Goal: Information Seeking & Learning: Find specific fact

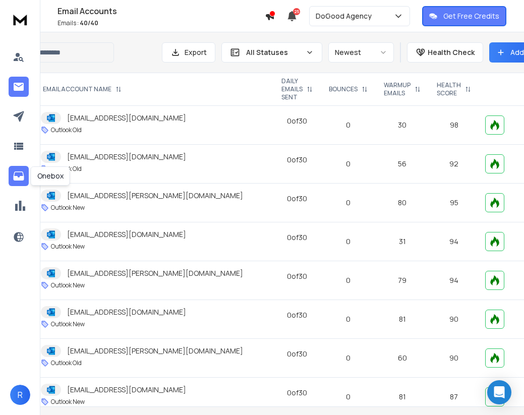
click at [17, 177] on icon at bounding box center [18, 176] width 11 height 9
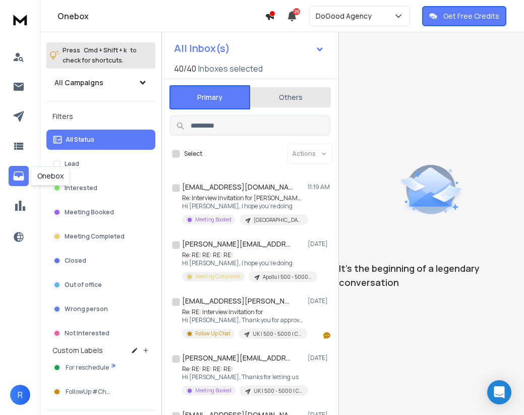
click at [194, 131] on input at bounding box center [250, 126] width 160 height 20
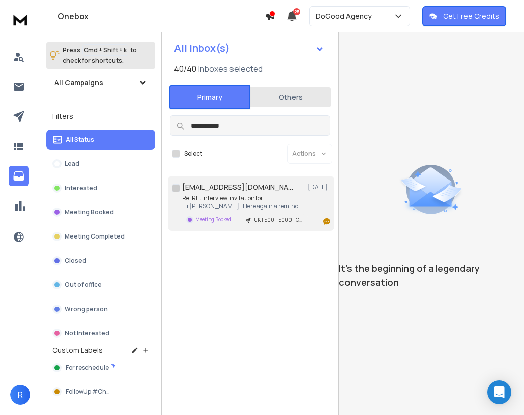
type input "**********"
click at [290, 204] on p "Hi [PERSON_NAME], Here again a reminder" at bounding box center [242, 206] width 121 height 8
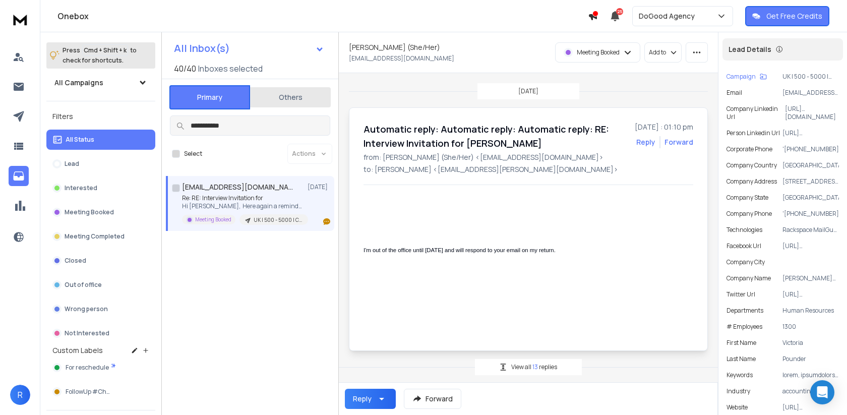
click at [524, 369] on p "View all 13 replies" at bounding box center [534, 367] width 46 height 8
click at [499, 368] on div "[DATE]" at bounding box center [529, 367] width 102 height 16
click at [422, 180] on div "Automatic reply: Automatic reply: Automatic reply: RE: Interview Invitation for…" at bounding box center [529, 229] width 330 height 214
click at [508, 96] on div "[DATE]" at bounding box center [529, 91] width 102 height 16
click at [242, 189] on h1 "[EMAIL_ADDRESS][DOMAIN_NAME] +1" at bounding box center [237, 187] width 111 height 10
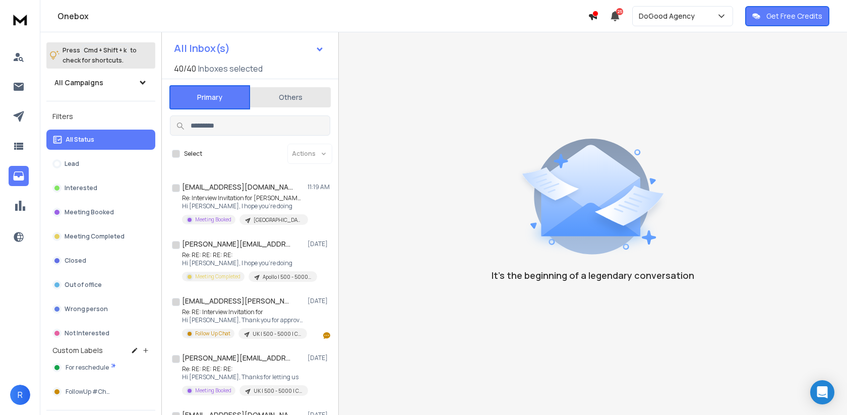
click at [211, 134] on input at bounding box center [250, 126] width 160 height 20
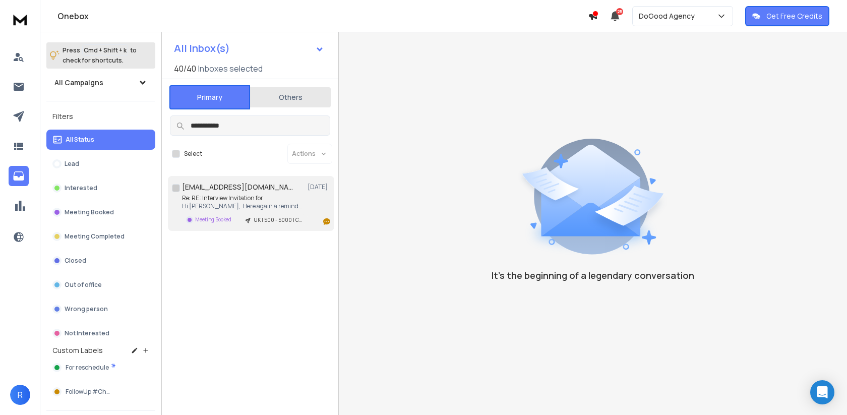
type input "**********"
click at [302, 190] on div "[EMAIL_ADDRESS][DOMAIN_NAME] +1 [DATE]" at bounding box center [256, 187] width 148 height 10
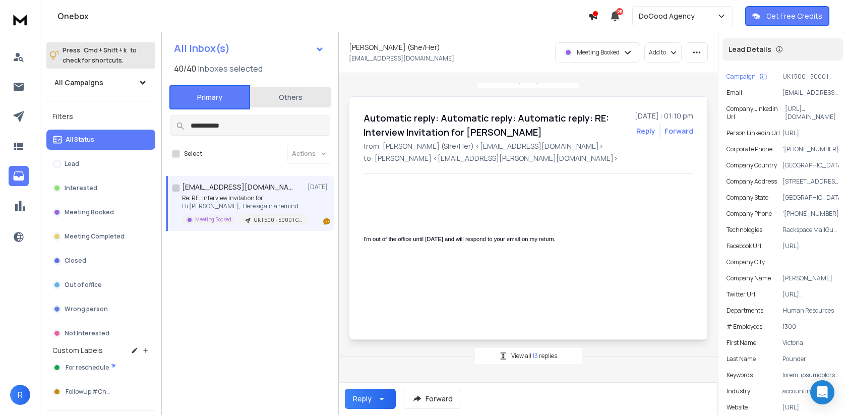
scroll to position [13, 0]
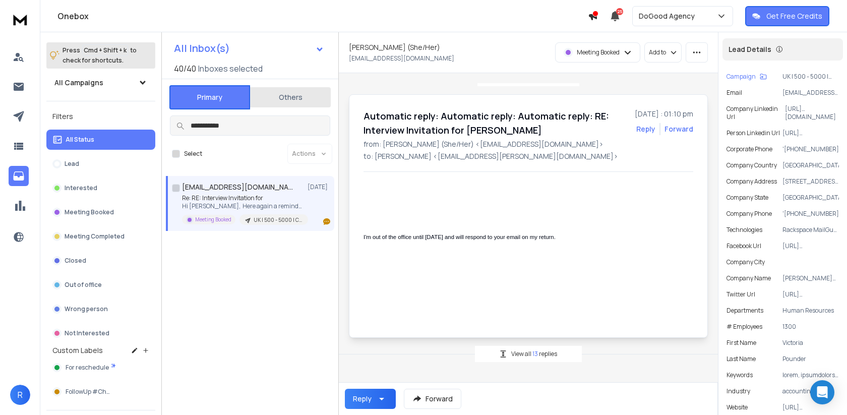
click at [507, 354] on div "View all 13 replies" at bounding box center [528, 354] width 107 height 16
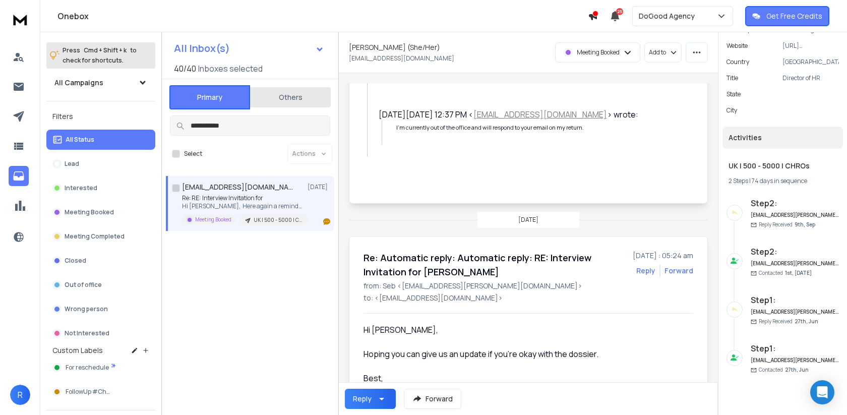
scroll to position [655, 0]
